Goal: Find specific page/section: Find specific page/section

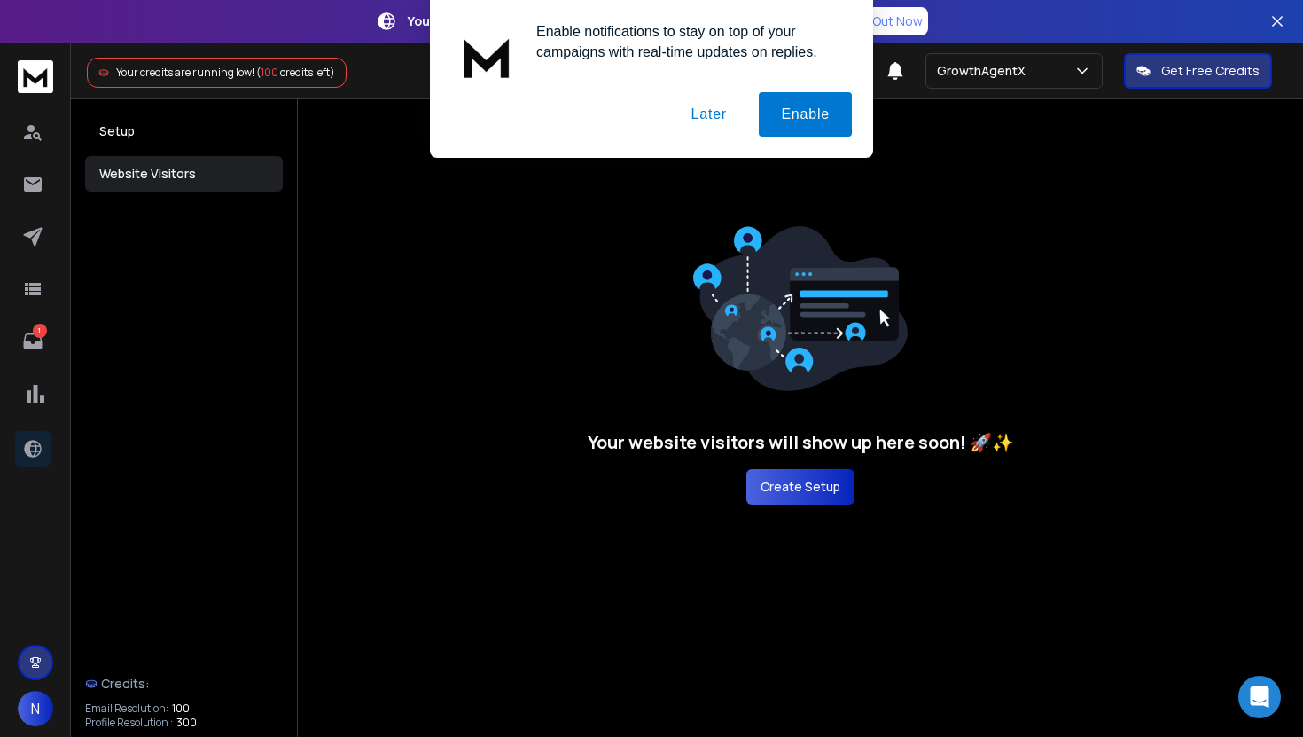
click at [705, 106] on button "Later" at bounding box center [708, 114] width 80 height 44
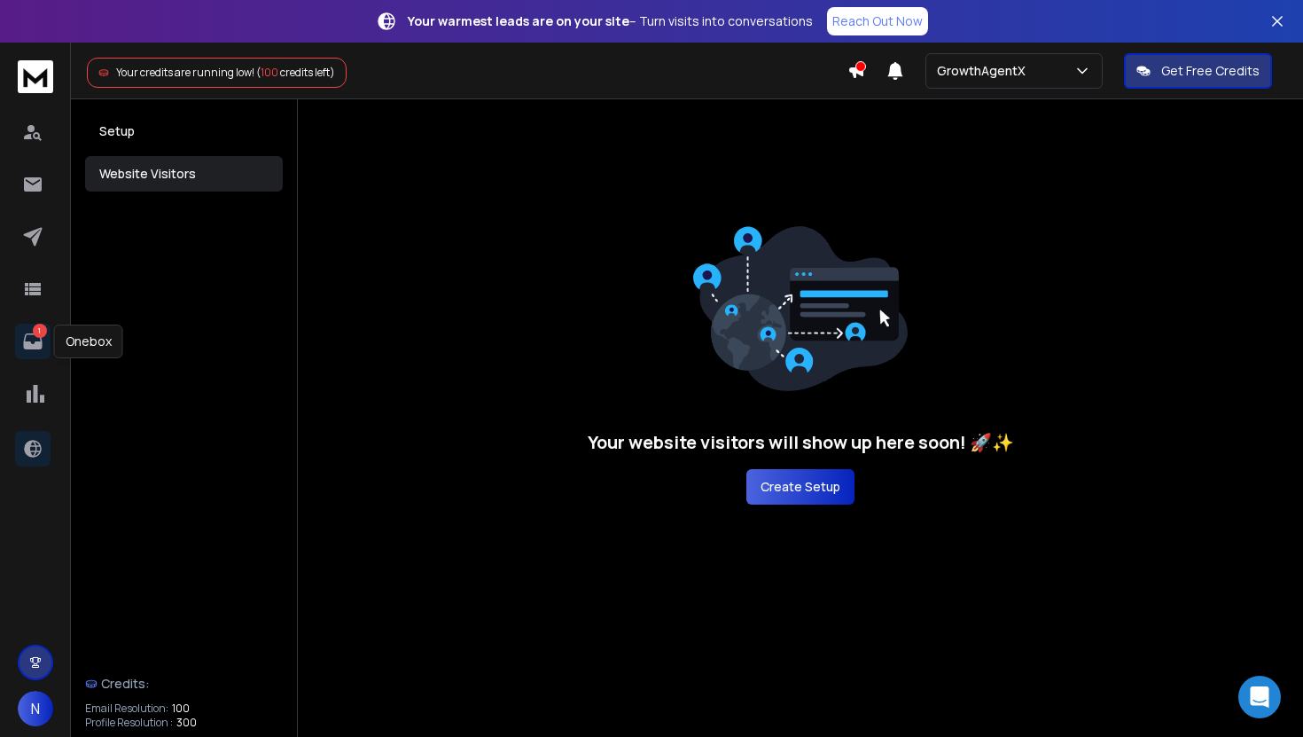
click at [35, 343] on icon at bounding box center [32, 341] width 19 height 16
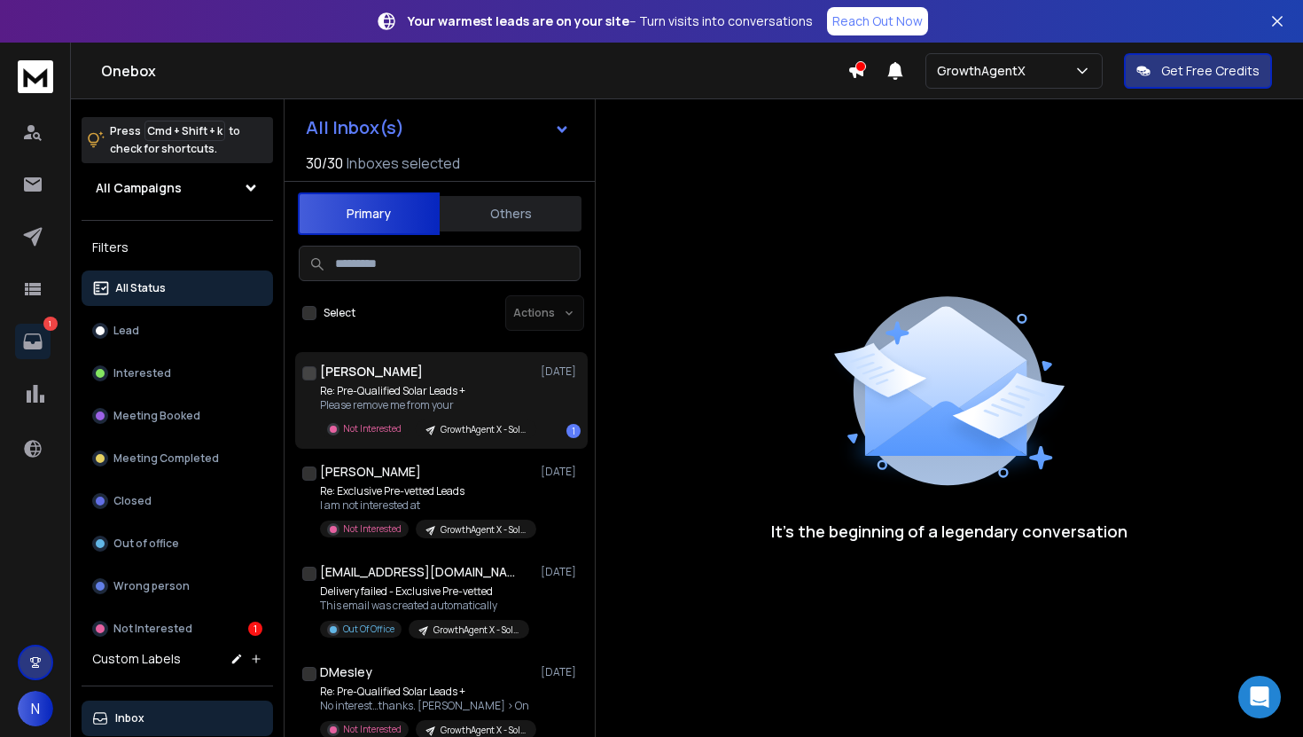
click at [444, 371] on div "[PERSON_NAME] [DATE]" at bounding box center [450, 372] width 261 height 18
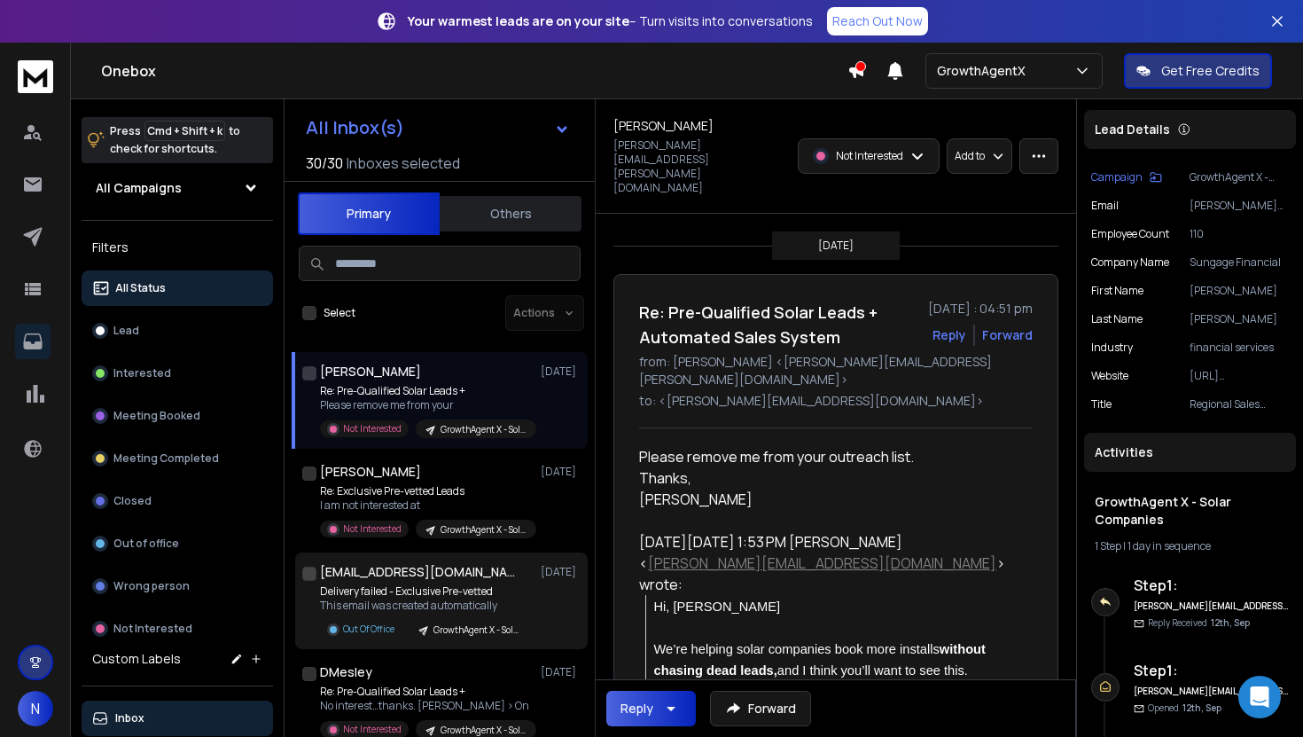
click at [367, 571] on h1 "[EMAIL_ADDRESS][DOMAIN_NAME]" at bounding box center [417, 572] width 195 height 18
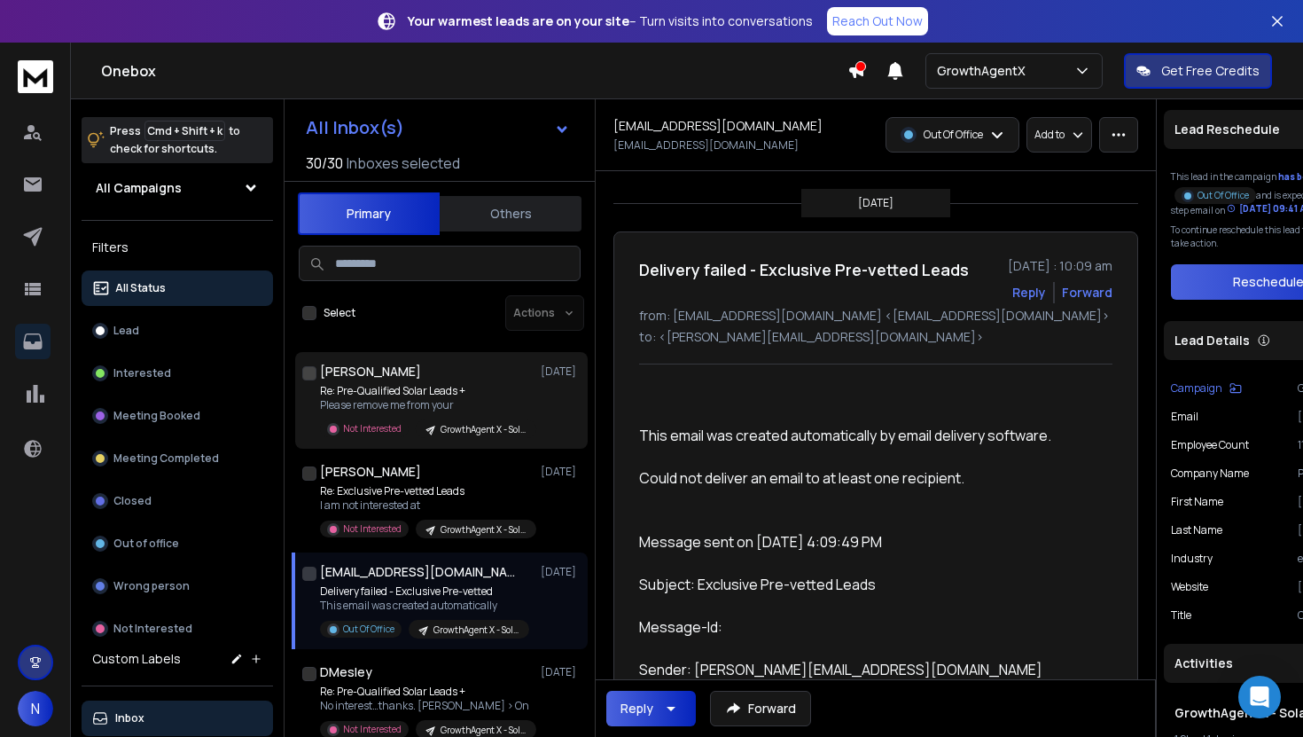
click at [410, 403] on p "Please remove me from your" at bounding box center [426, 405] width 213 height 14
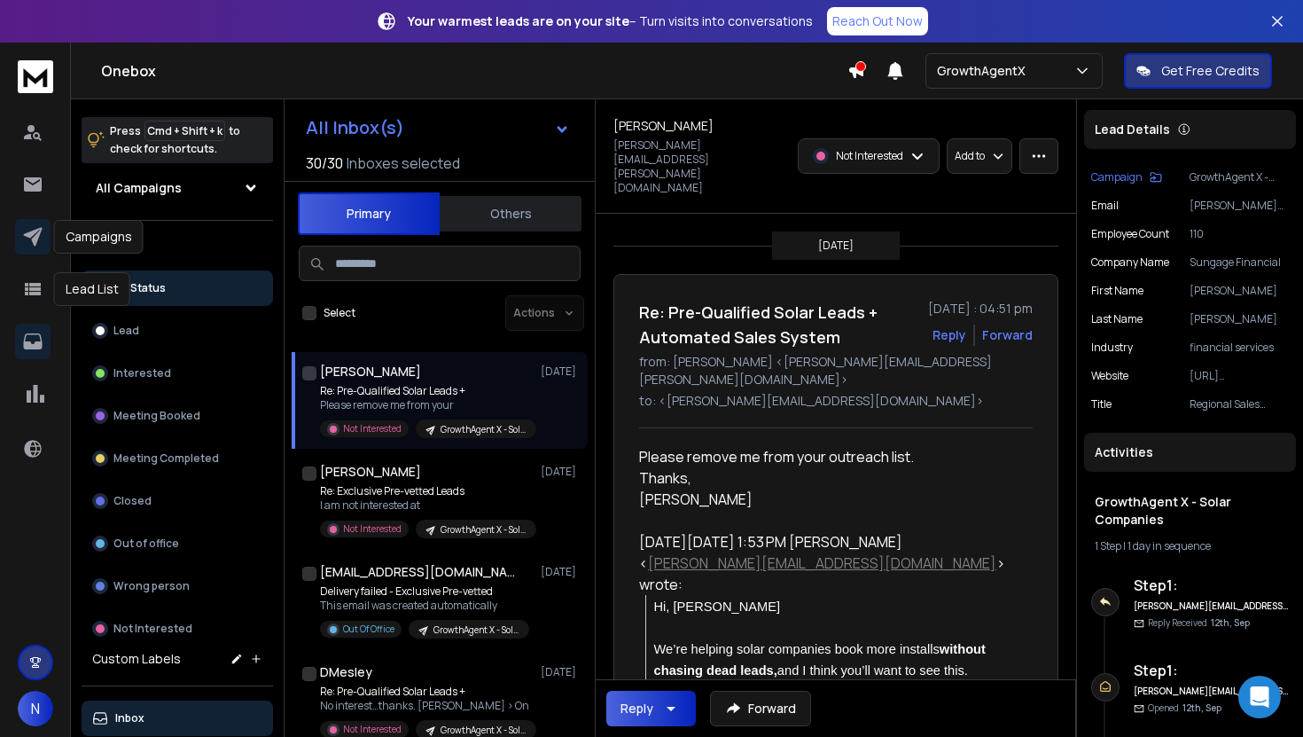
click at [47, 234] on link at bounding box center [32, 236] width 35 height 35
